Goal: Task Accomplishment & Management: Use online tool/utility

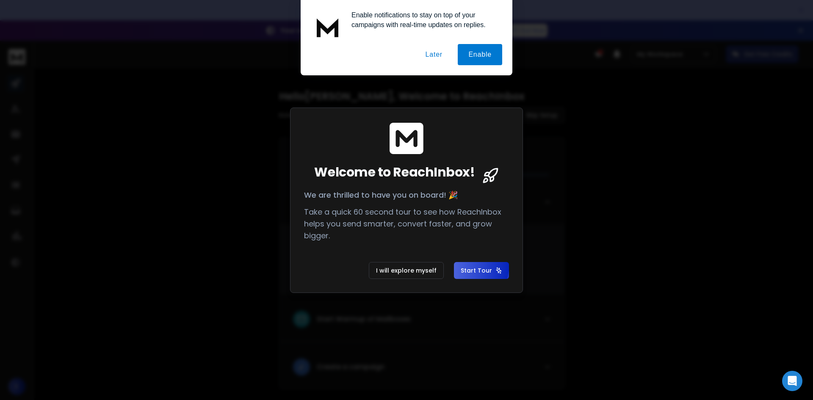
click at [488, 272] on span "Start Tour" at bounding box center [481, 270] width 41 height 8
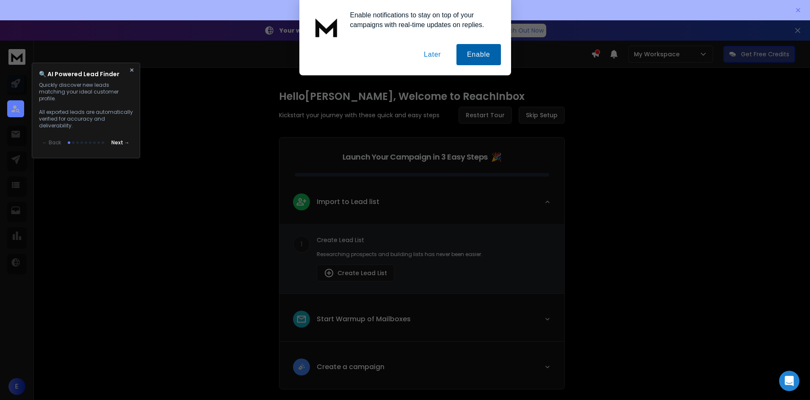
click at [475, 58] on button "Enable" at bounding box center [478, 54] width 44 height 21
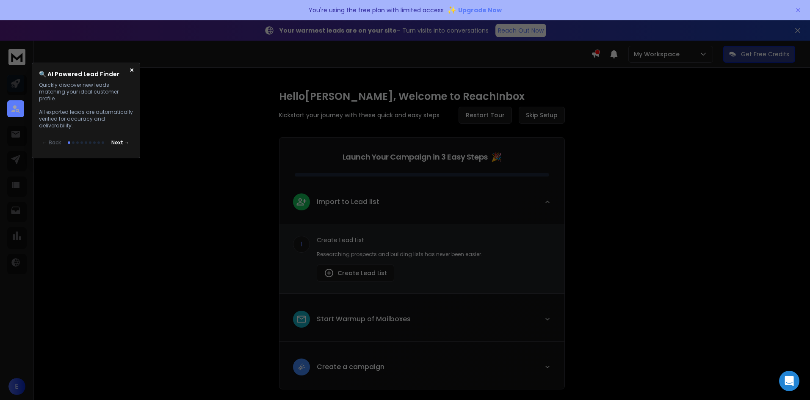
click at [132, 70] on button "×" at bounding box center [132, 70] width 6 height 8
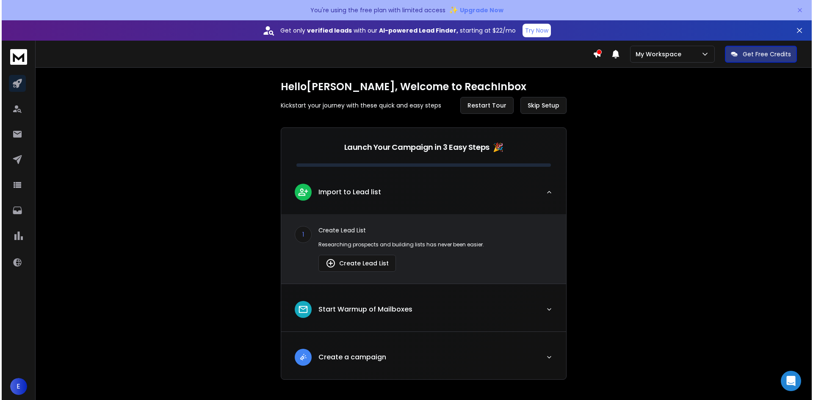
scroll to position [11, 0]
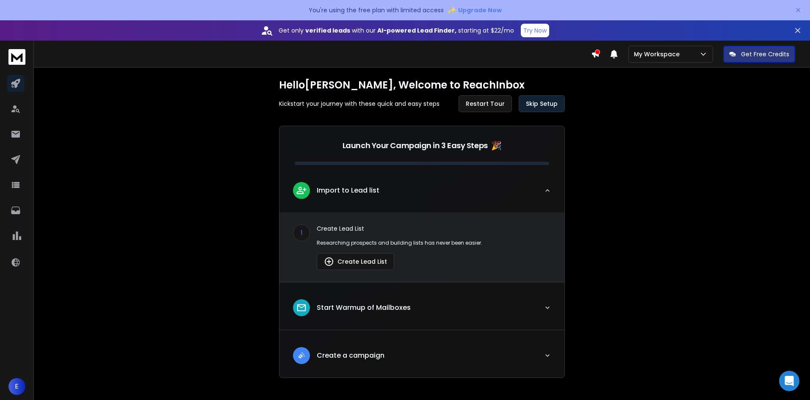
click at [545, 103] on span "Skip Setup" at bounding box center [542, 104] width 32 height 8
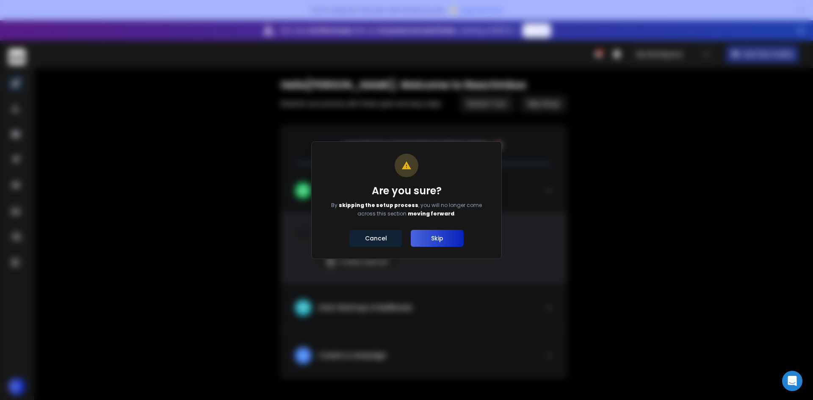
click at [440, 238] on button "Skip" at bounding box center [437, 238] width 53 height 17
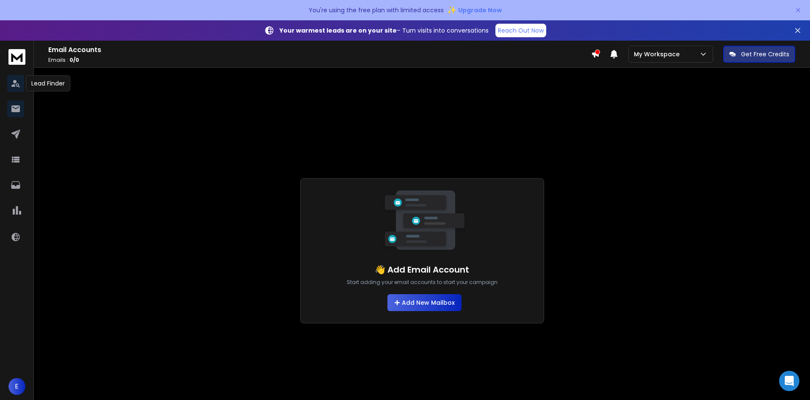
click at [19, 83] on icon at bounding box center [16, 83] width 10 height 10
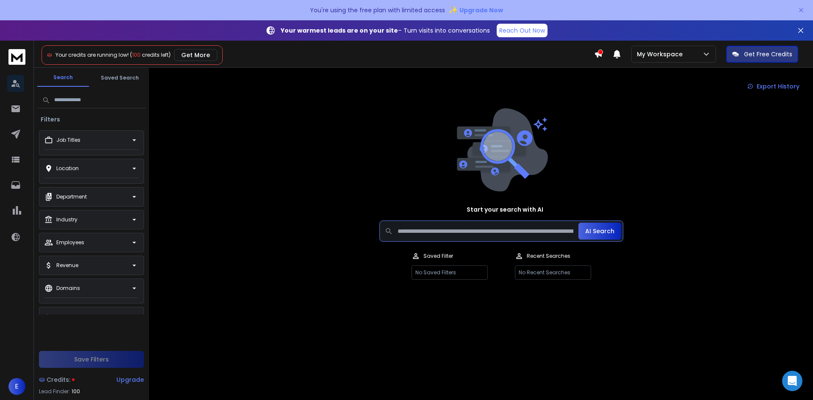
click at [75, 105] on input at bounding box center [91, 99] width 108 height 17
paste input "**********"
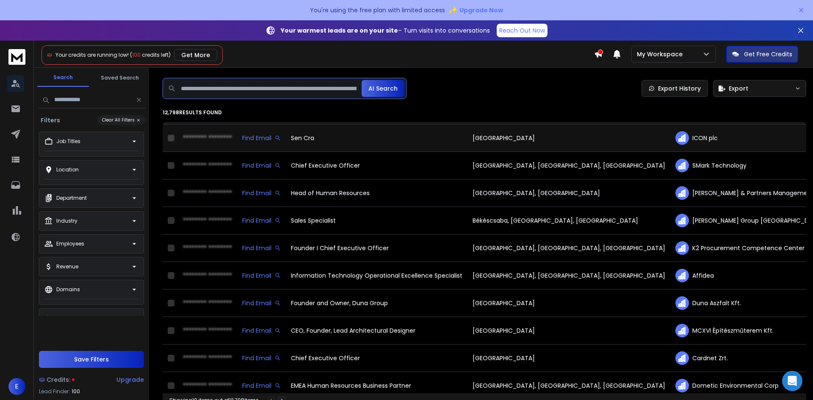
scroll to position [36, 0]
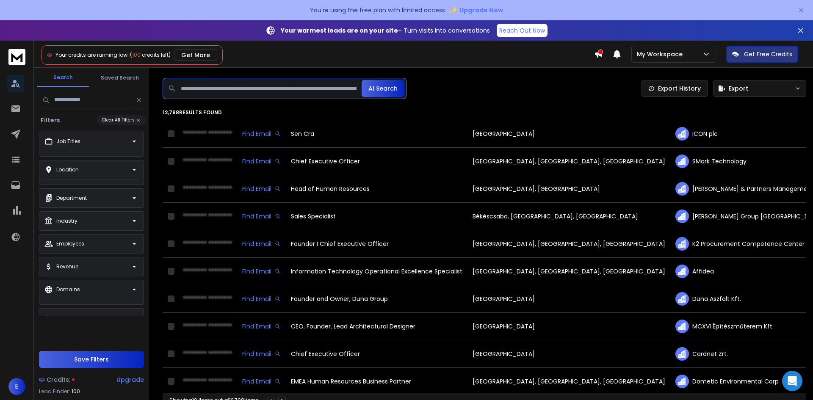
type input "**********"
